Goal: Check status: Check status

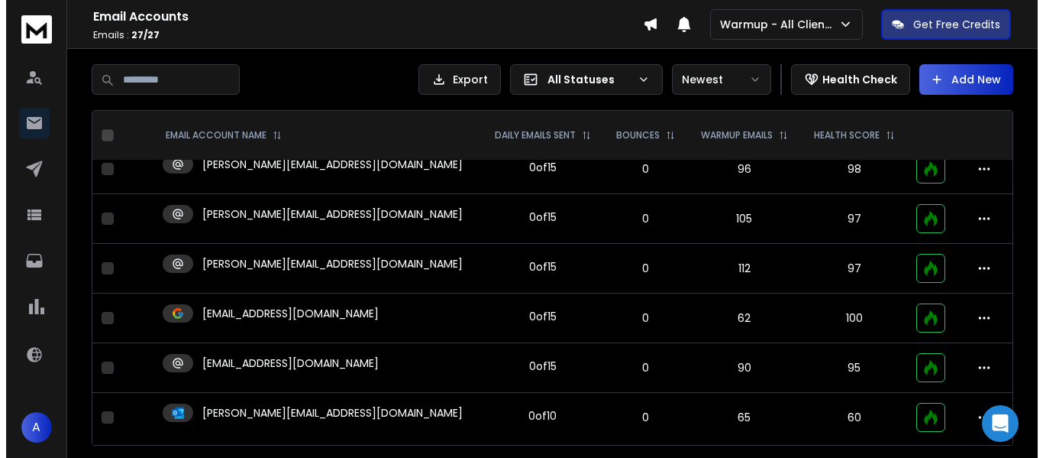
scroll to position [1068, 0]
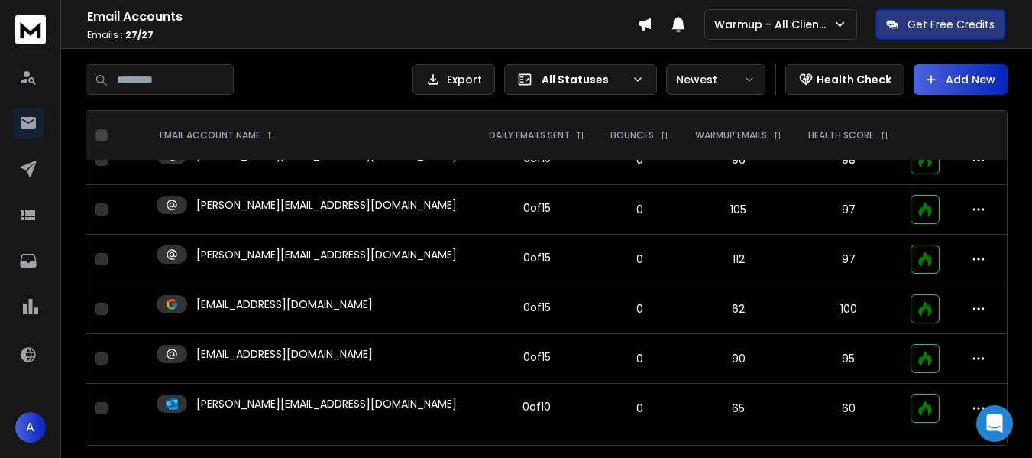
click at [837, 360] on td "95" at bounding box center [848, 359] width 107 height 50
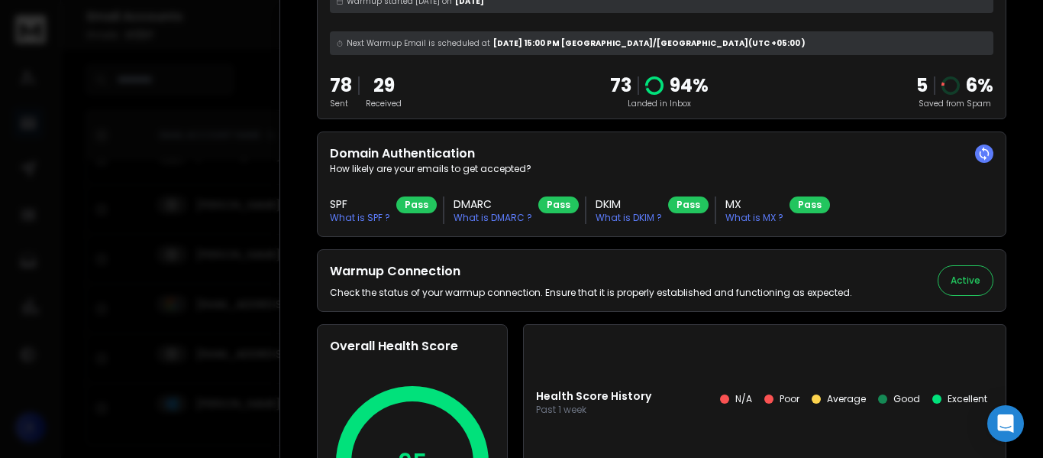
scroll to position [153, 0]
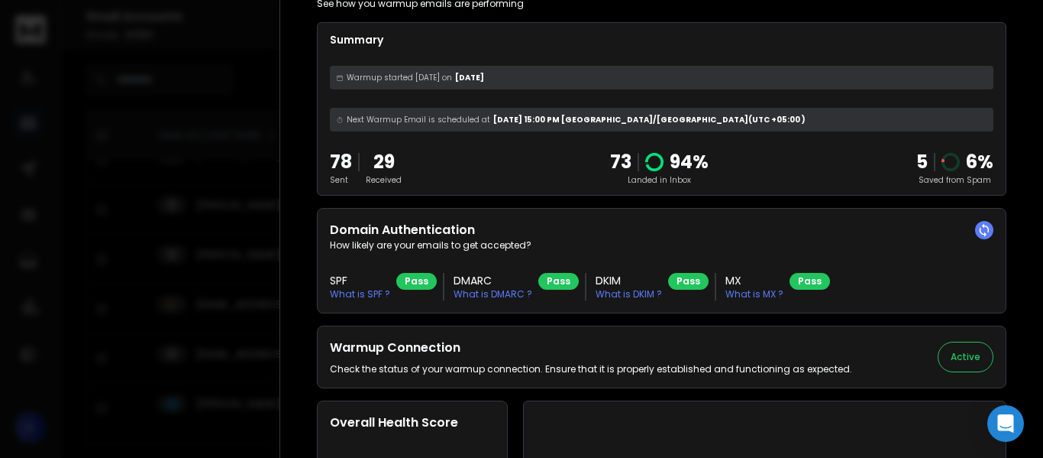
click at [387, 154] on p "29" at bounding box center [384, 162] width 36 height 24
click at [339, 154] on p "78" at bounding box center [341, 162] width 22 height 24
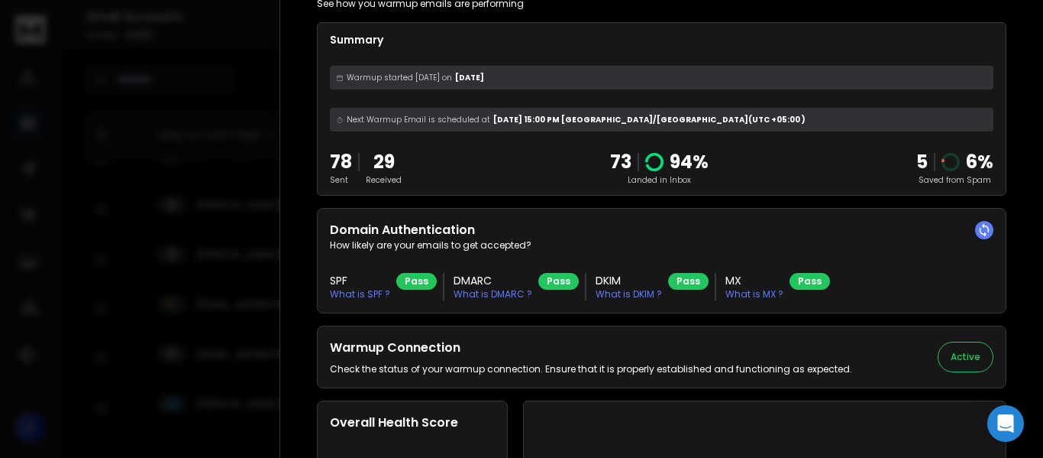
click at [339, 154] on p "78" at bounding box center [341, 162] width 22 height 24
drag, startPoint x: 339, startPoint y: 154, endPoint x: 383, endPoint y: 163, distance: 44.5
click at [383, 163] on div "78 Sent 29 Received" at bounding box center [366, 168] width 72 height 36
click at [419, 163] on div "78 Sent 29 Received 73 94 % Landed in Inbox 5 6 % Saved from Spam" at bounding box center [662, 168] width 664 height 36
drag, startPoint x: 398, startPoint y: 179, endPoint x: 329, endPoint y: 145, distance: 76.5
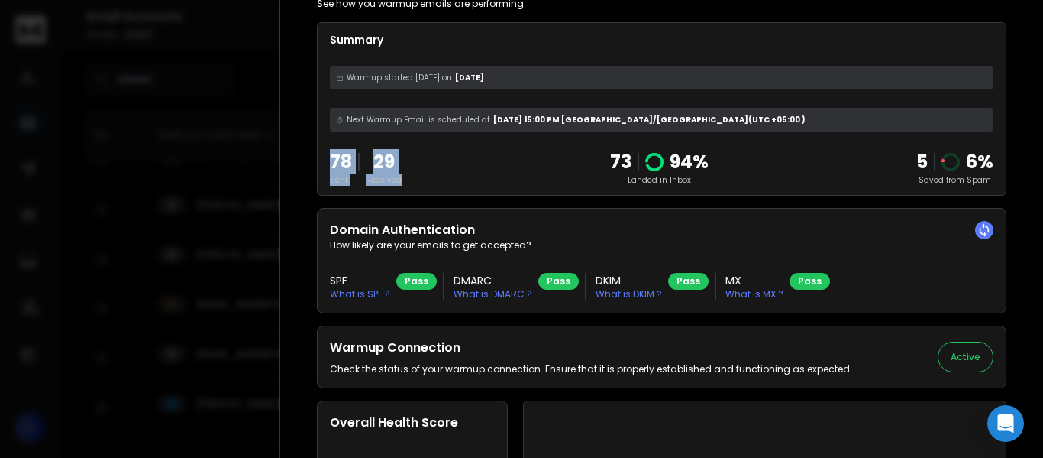
click at [330, 146] on div "Summary Warmup started [DATE] on [DATE] Next Warmup Email is scheduled at [DATE…" at bounding box center [662, 108] width 690 height 173
click at [408, 166] on div "78 Sent 29 Received 73 94 % Landed in Inbox 5 6 % Saved from Spam" at bounding box center [662, 168] width 664 height 36
